Goal: Transaction & Acquisition: Subscribe to service/newsletter

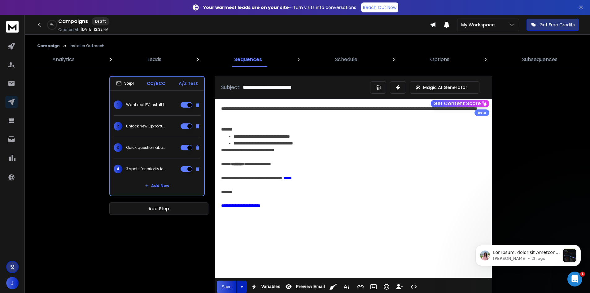
scroll to position [20, 0]
click at [531, 252] on p "message notification from Lakshita, 2h ago. Hey Jacob, under the Starter plan o…" at bounding box center [526, 252] width 67 height 6
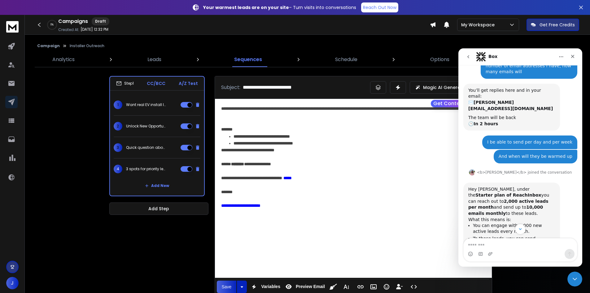
scroll to position [34, 0]
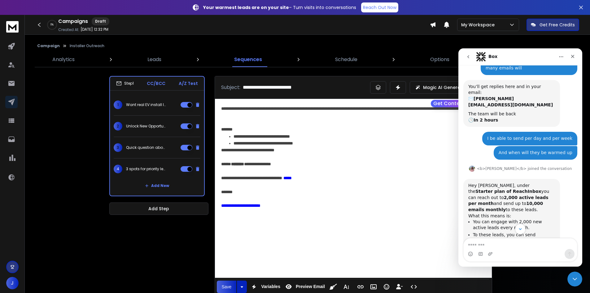
click at [531, 189] on b "Starter plan of ReachInbox" at bounding box center [509, 191] width 66 height 5
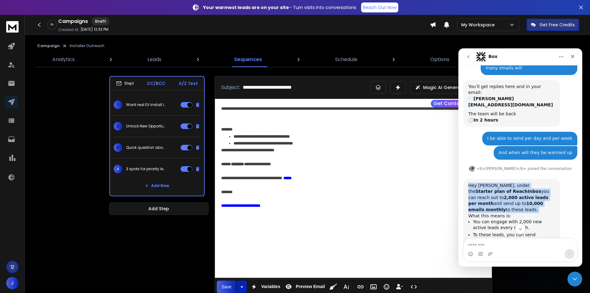
click at [531, 189] on b "Starter plan of ReachInbox" at bounding box center [509, 191] width 66 height 5
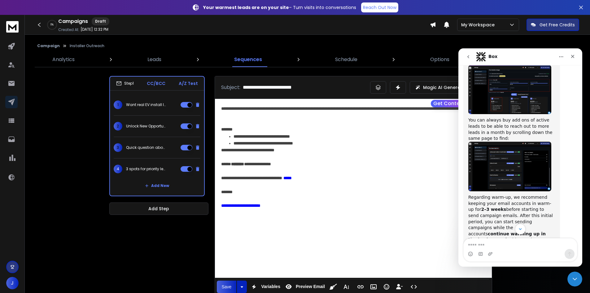
scroll to position [271, 0]
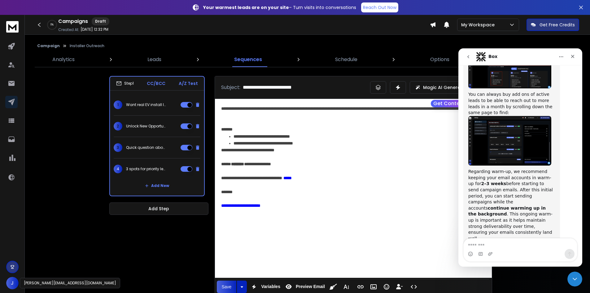
click at [15, 282] on span "J" at bounding box center [12, 283] width 12 height 12
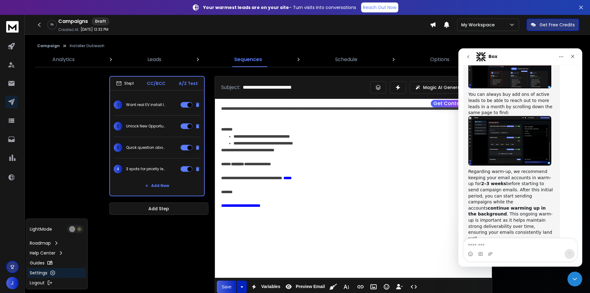
click at [36, 270] on p "Settings" at bounding box center [39, 273] width 18 height 6
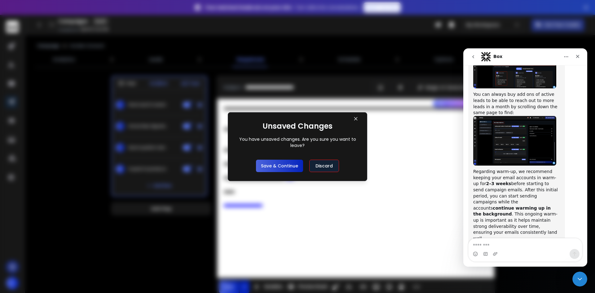
click at [356, 116] on div "Unsaved Changes You have unsaved changes. Are you sure you want to leave? Save …" at bounding box center [297, 146] width 139 height 69
click at [356, 116] on icon at bounding box center [355, 118] width 5 height 5
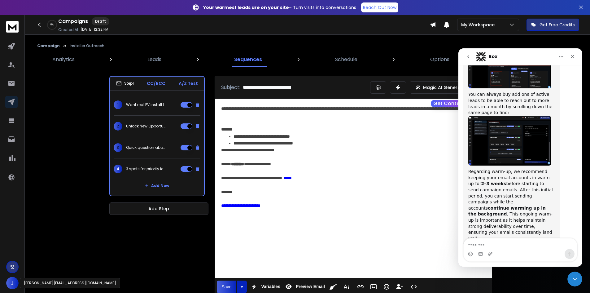
click at [11, 285] on span "J" at bounding box center [12, 283] width 12 height 12
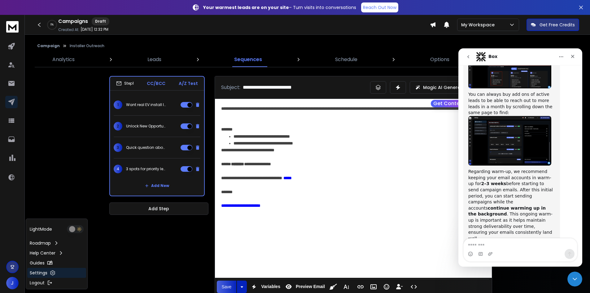
click at [47, 276] on div "Settings" at bounding box center [56, 273] width 59 height 10
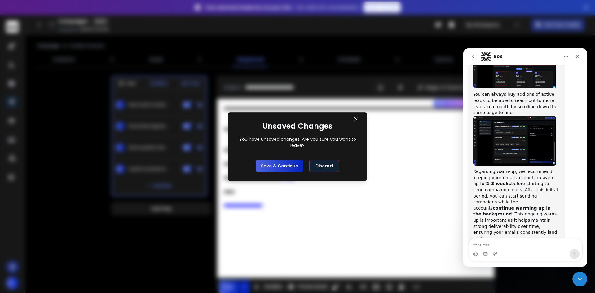
click at [267, 162] on button "Save & Continue" at bounding box center [279, 166] width 47 height 12
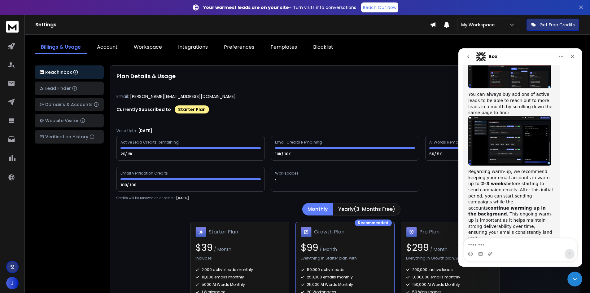
scroll to position [17, 0]
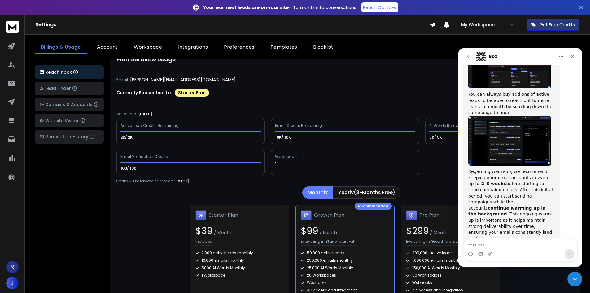
click at [469, 55] on icon "go back" at bounding box center [468, 56] width 5 height 5
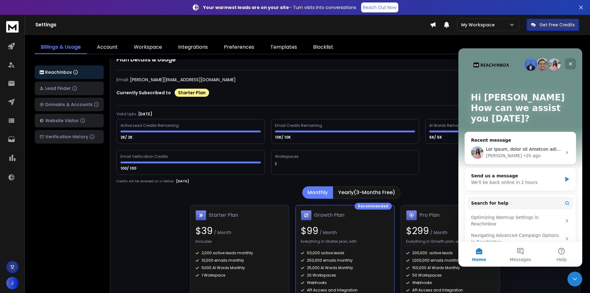
click at [568, 64] on icon "Close" at bounding box center [570, 63] width 5 height 5
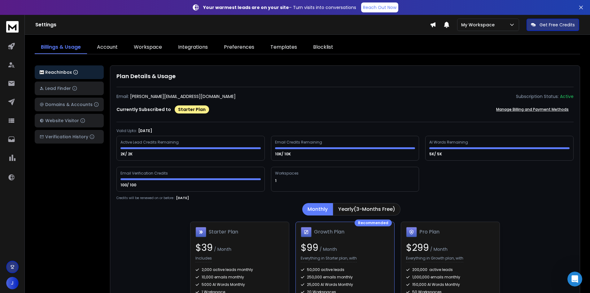
click at [309, 108] on div "Currently Subscribed to Starter Plan" at bounding box center [301, 109] width 371 height 12
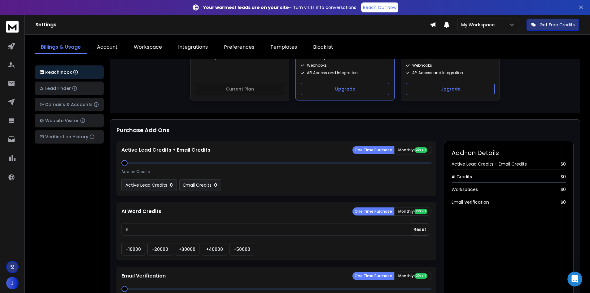
scroll to position [284, 0]
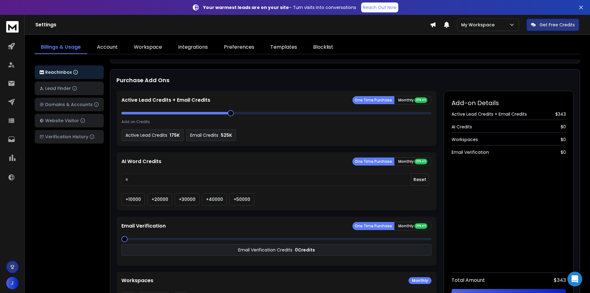
click at [232, 113] on span at bounding box center [276, 113] width 310 height 2
click at [121, 114] on span at bounding box center [276, 113] width 310 height 2
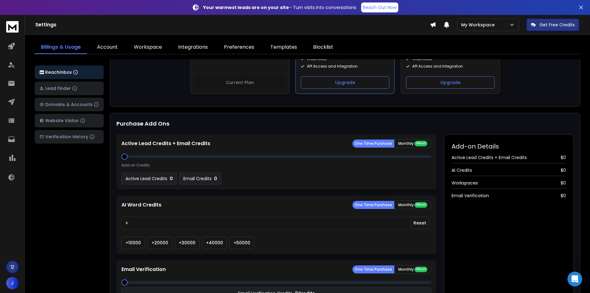
scroll to position [240, 0]
click at [137, 156] on span at bounding box center [140, 157] width 6 height 6
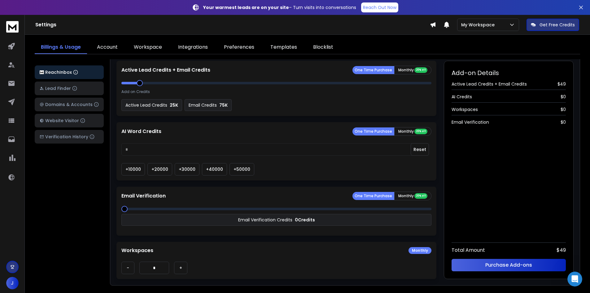
scroll to position [314, 0]
click at [209, 102] on p "Email Credits" at bounding box center [203, 105] width 28 height 6
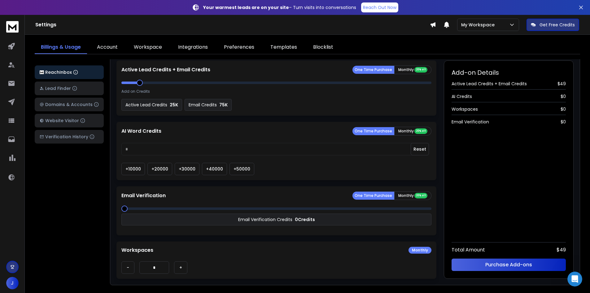
click at [256, 94] on div "Add on Credits" at bounding box center [276, 91] width 310 height 5
click at [572, 274] on div "Open Intercom Messenger" at bounding box center [575, 279] width 20 height 20
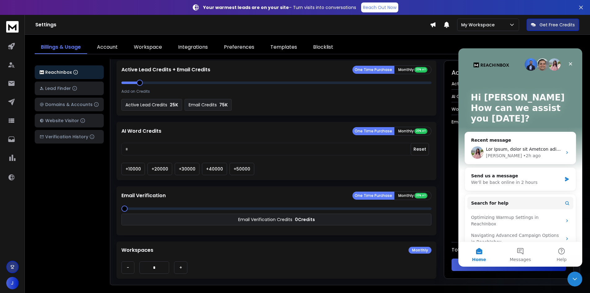
click at [427, 99] on div "Add on Credits Active Lead Credits 25K Email Credits 75K" at bounding box center [276, 94] width 310 height 33
click at [576, 276] on icon "Close Intercom Messenger" at bounding box center [574, 278] width 7 height 7
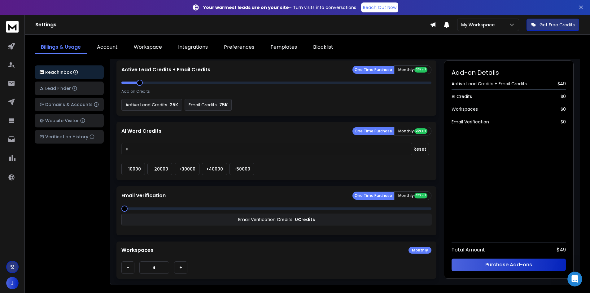
click at [410, 42] on div "[PERSON_NAME] & Usage Account Workspace Integrations Preferences Templates Bloc…" at bounding box center [308, 47] width 546 height 13
click at [14, 105] on icon at bounding box center [11, 101] width 7 height 7
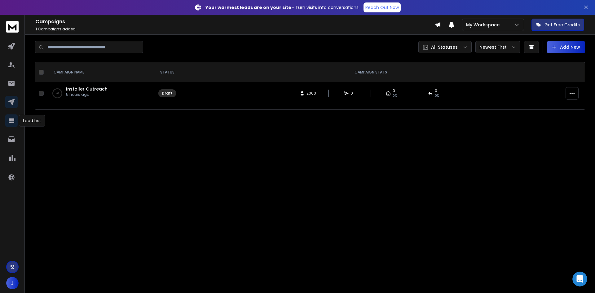
click at [11, 122] on icon at bounding box center [12, 120] width 6 height 4
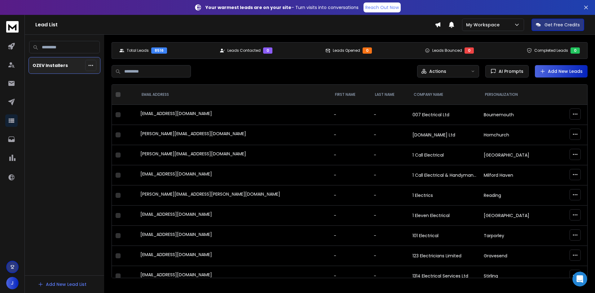
click at [211, 42] on div "Total Leads 8516 Leads Contacted 0 Leads Opened 0 Leads Bounced 0 Completed Lea…" at bounding box center [350, 50] width 476 height 17
click at [15, 285] on span "J" at bounding box center [12, 283] width 12 height 12
click at [47, 269] on div "Settings" at bounding box center [56, 273] width 59 height 10
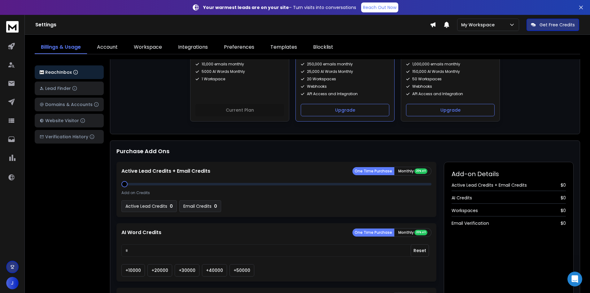
scroll to position [213, 0]
click at [137, 184] on span at bounding box center [140, 184] width 6 height 6
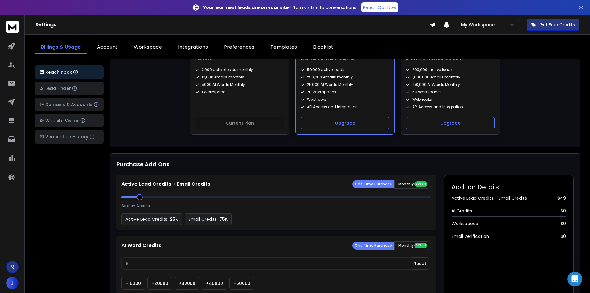
scroll to position [314, 0]
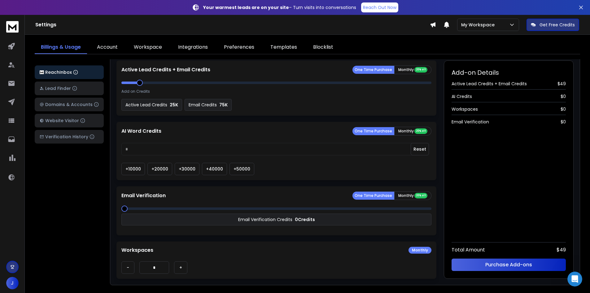
click at [499, 263] on button "Purchase Add-ons" at bounding box center [509, 264] width 114 height 12
click at [498, 162] on div "Add-on Details Active Lead Credits + Email Credits $ 49 AI Credits $ 0 Workspac…" at bounding box center [509, 152] width 114 height 169
click at [487, 181] on div "Add-on Details Active Lead Credits + Email Credits $ 49 AI Credits $ 0 Workspac…" at bounding box center [509, 152] width 114 height 169
click at [499, 189] on div "Add-on Details Active Lead Credits + Email Credits $ 49 AI Credits $ 0 Workspac…" at bounding box center [509, 152] width 114 height 169
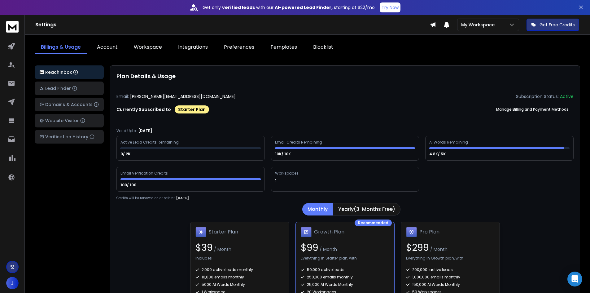
scroll to position [45, 0]
